Goal: Task Accomplishment & Management: Use online tool/utility

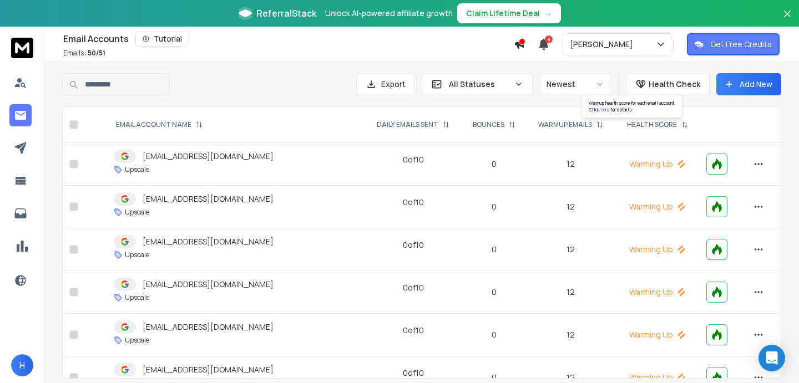
click at [595, 112] on span "Warmup health score for each email account. Click here for details." at bounding box center [632, 106] width 87 height 13
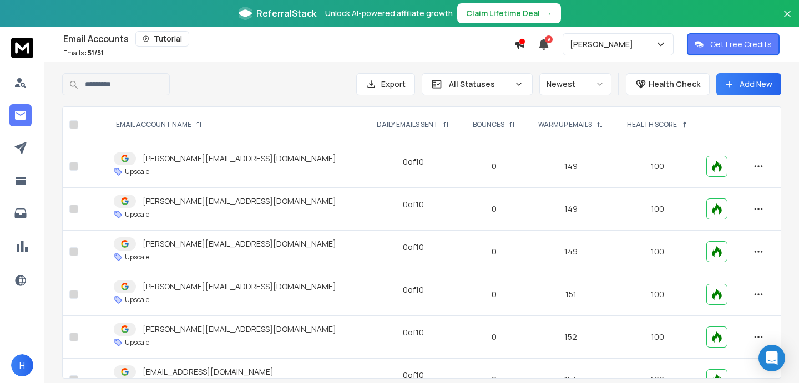
scroll to position [467, 0]
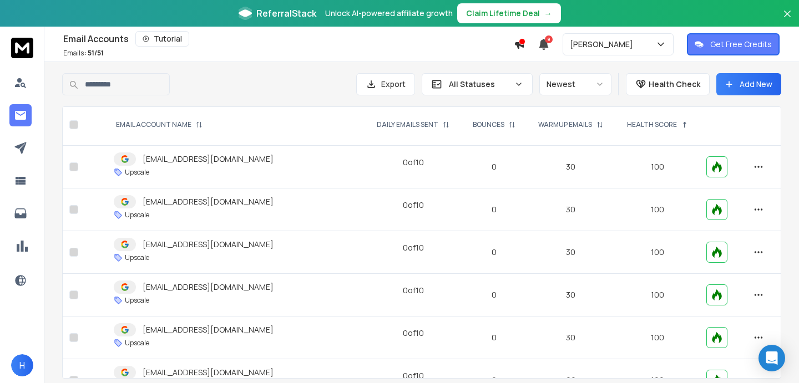
click at [659, 125] on div "HEALTH SCORE" at bounding box center [657, 124] width 67 height 9
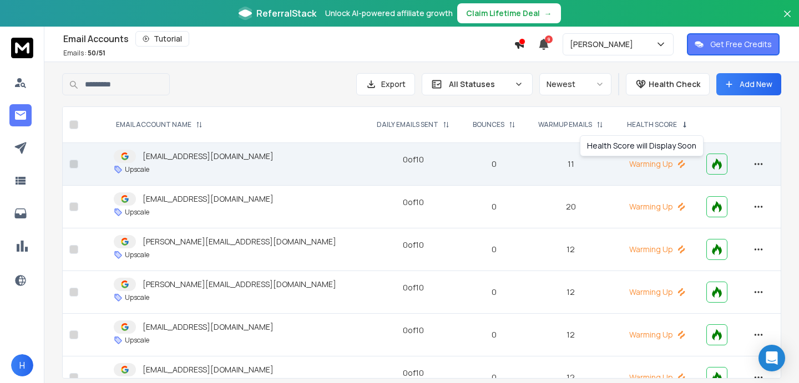
click at [645, 169] on p "Warming Up" at bounding box center [657, 164] width 71 height 11
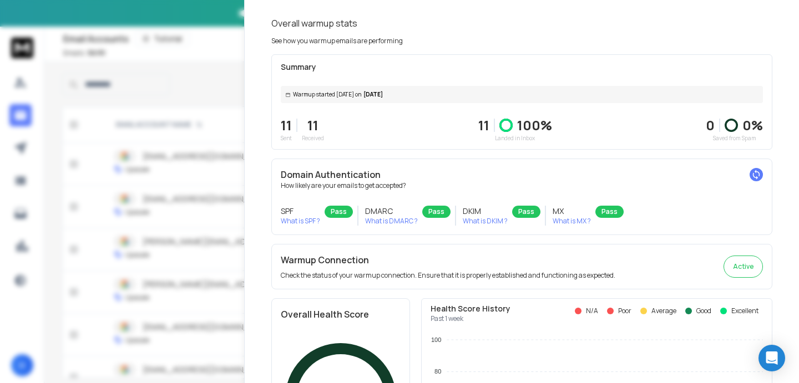
scroll to position [0, 0]
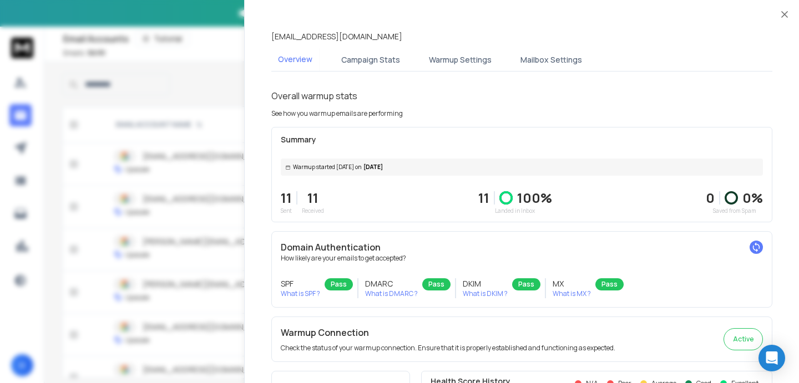
click at [163, 103] on div at bounding box center [399, 191] width 799 height 383
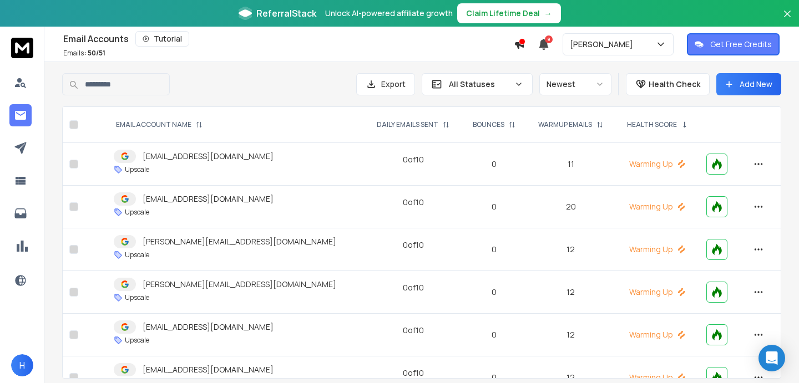
click at [170, 93] on input at bounding box center [116, 84] width 108 height 22
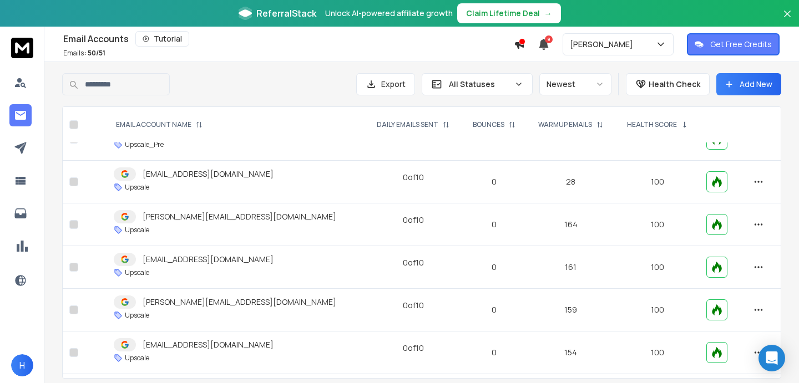
scroll to position [793, 0]
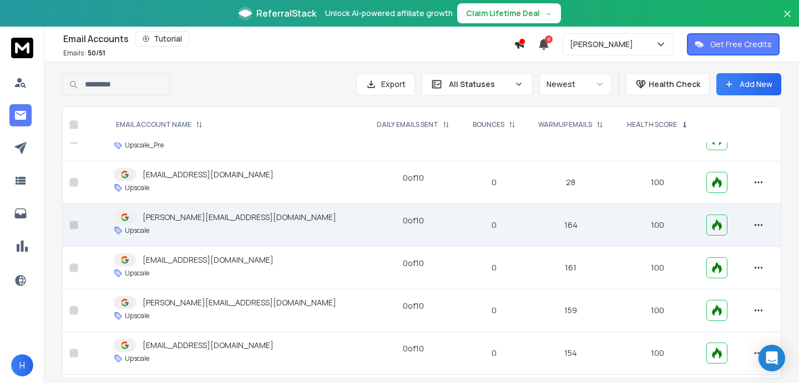
click at [221, 214] on p "[PERSON_NAME][EMAIL_ADDRESS][DOMAIN_NAME]" at bounding box center [240, 217] width 194 height 11
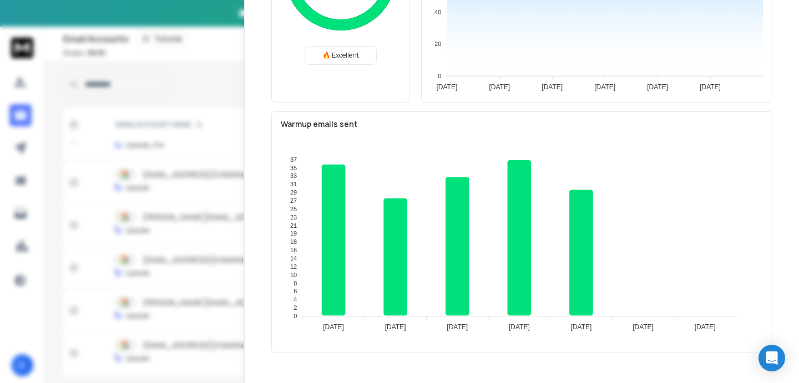
scroll to position [0, 0]
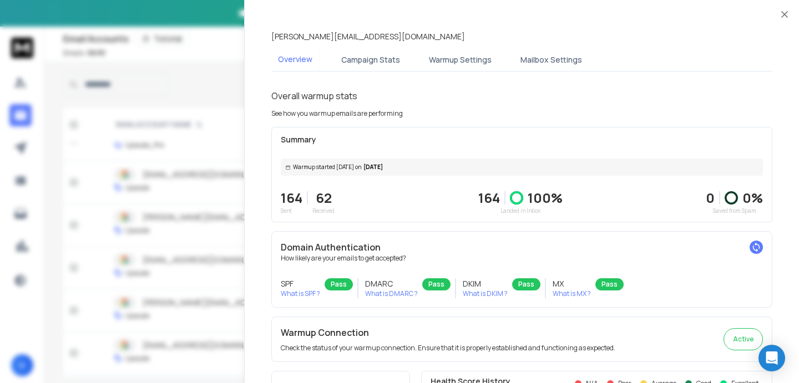
click at [201, 98] on div at bounding box center [399, 191] width 799 height 383
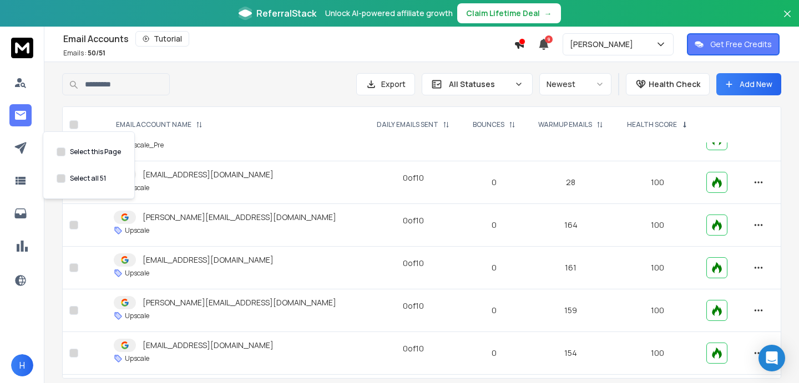
click at [34, 145] on div "H" at bounding box center [22, 207] width 44 height 361
click at [31, 145] on body "ReferralStack Unlock AI-powered affiliate growth Lifetime Deals available! Clai…" at bounding box center [399, 191] width 799 height 383
